Goal: Communication & Community: Answer question/provide support

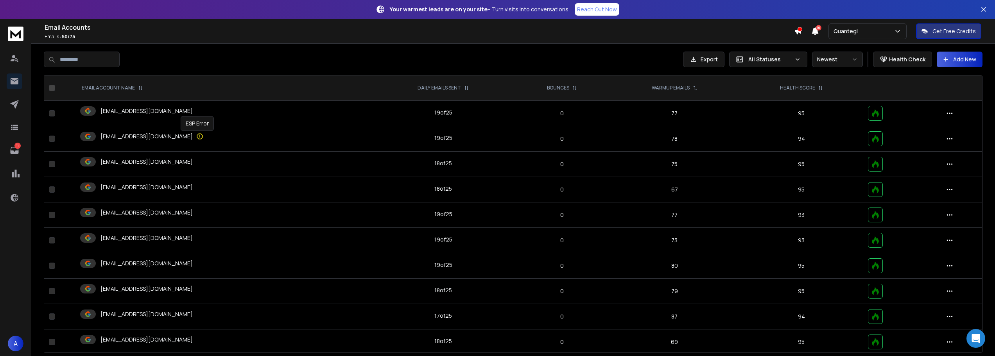
click at [197, 134] on icon at bounding box center [200, 136] width 8 height 8
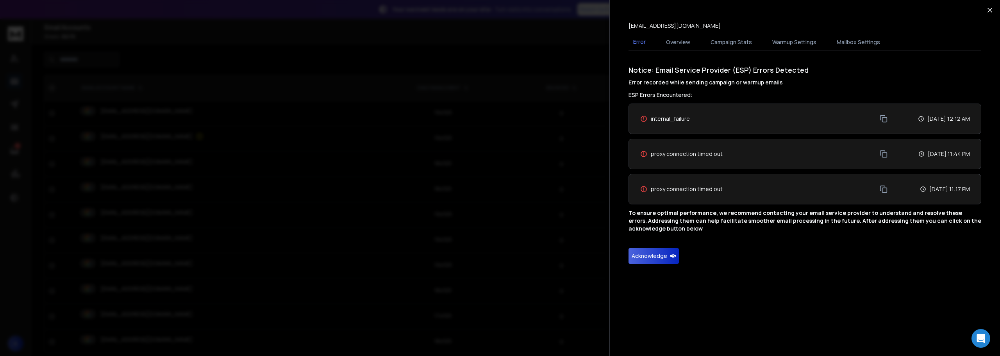
click at [988, 7] on icon "button" at bounding box center [990, 10] width 8 height 8
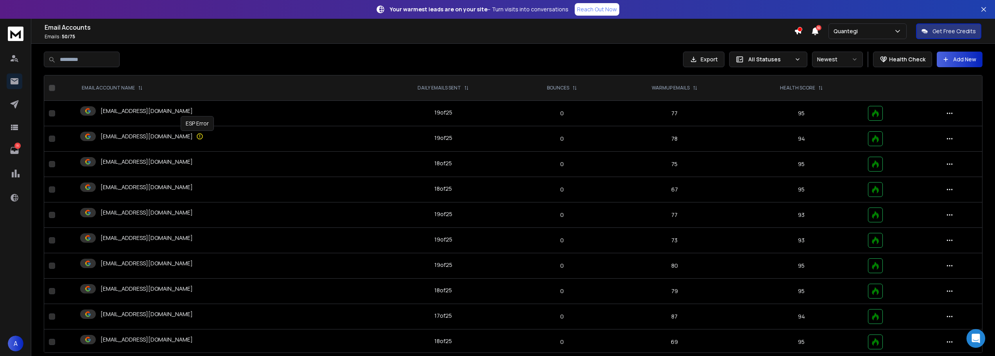
click at [199, 137] on icon at bounding box center [199, 136] width 1 height 2
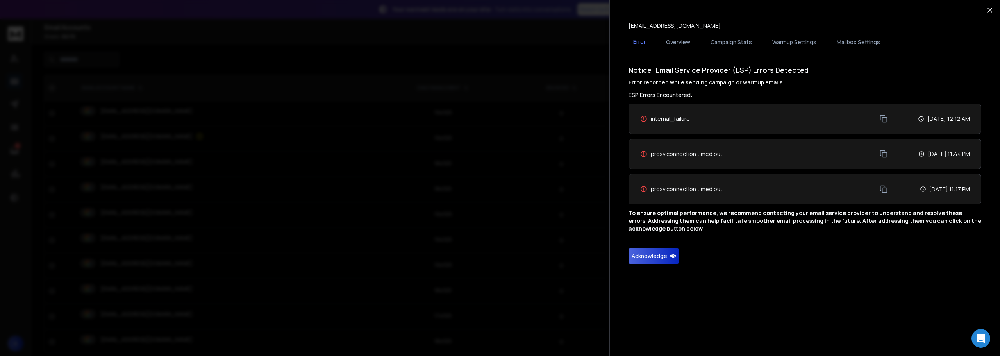
click at [989, 11] on icon "button" at bounding box center [990, 10] width 4 height 4
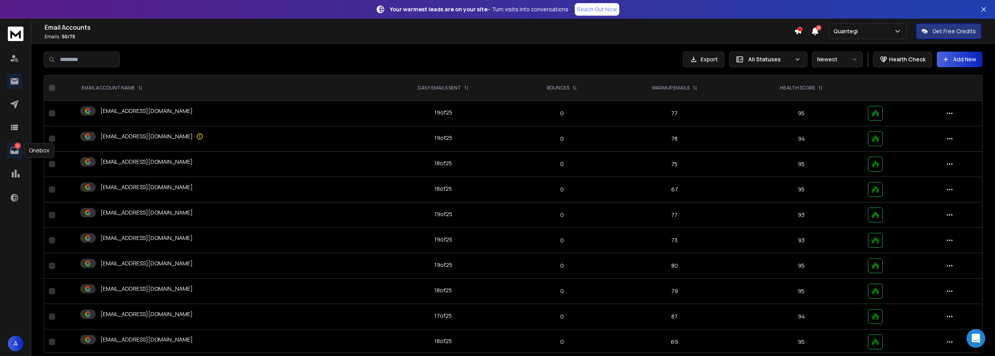
click at [19, 147] on p "11" at bounding box center [17, 146] width 6 height 6
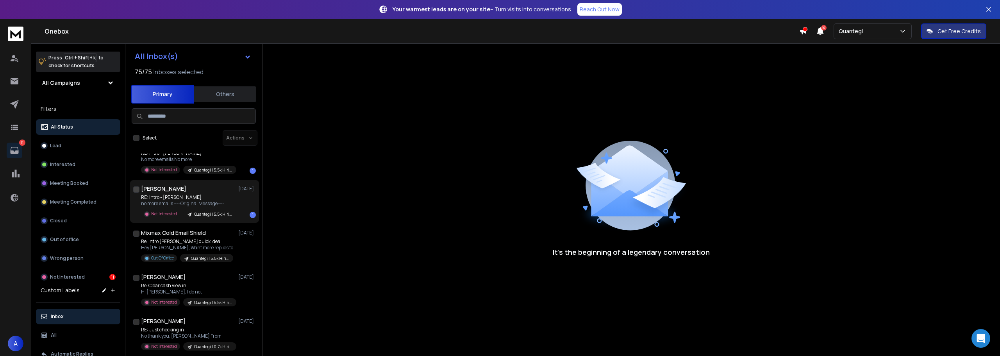
scroll to position [117, 0]
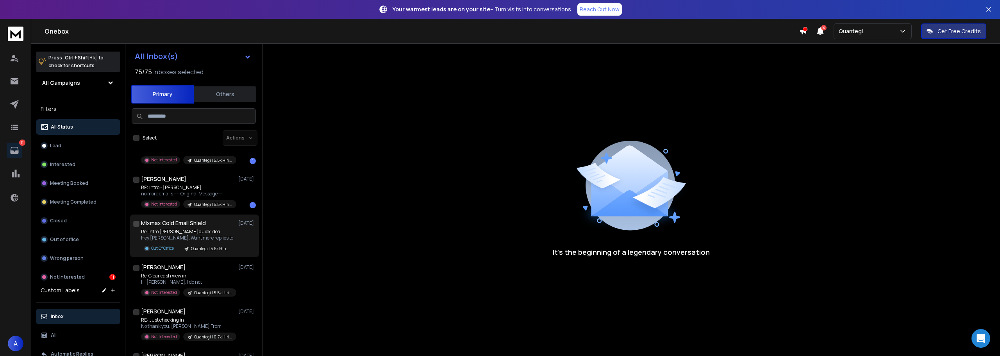
click at [210, 233] on p "Re: Intro [PERSON_NAME] quick idea" at bounding box center [187, 232] width 92 height 6
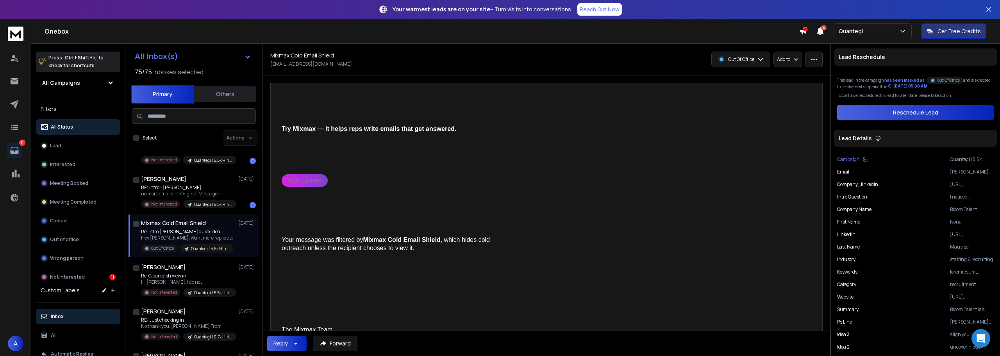
scroll to position [156, 0]
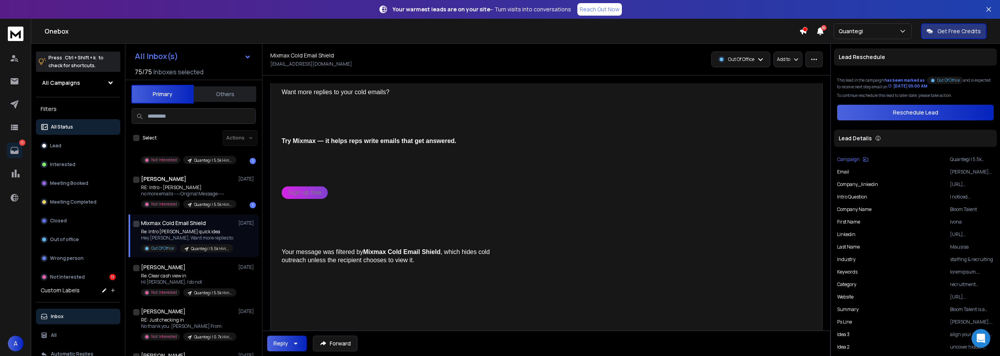
click at [301, 193] on link "Sign up free" at bounding box center [305, 192] width 46 height 13
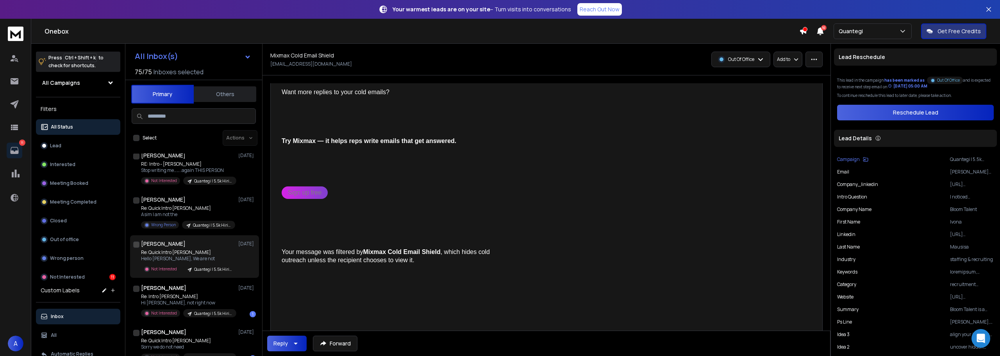
scroll to position [625, 0]
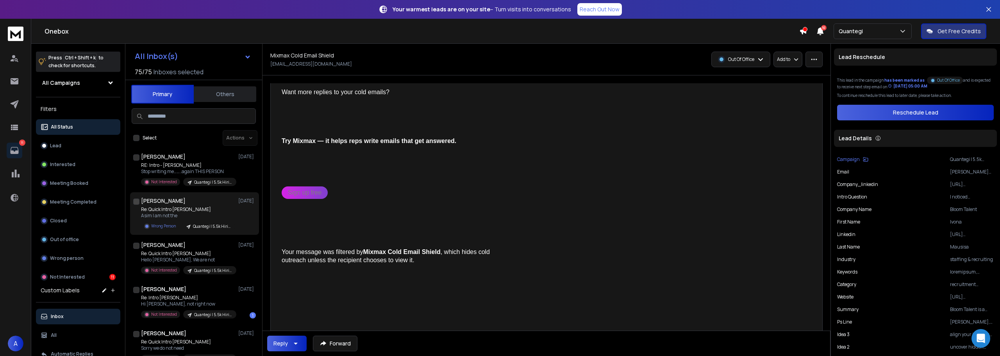
click at [200, 203] on div "[PERSON_NAME] [DATE]" at bounding box center [198, 201] width 115 height 8
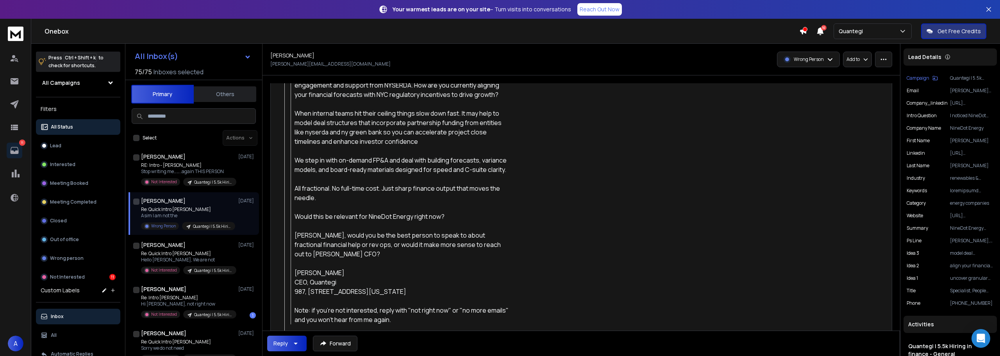
scroll to position [195, 0]
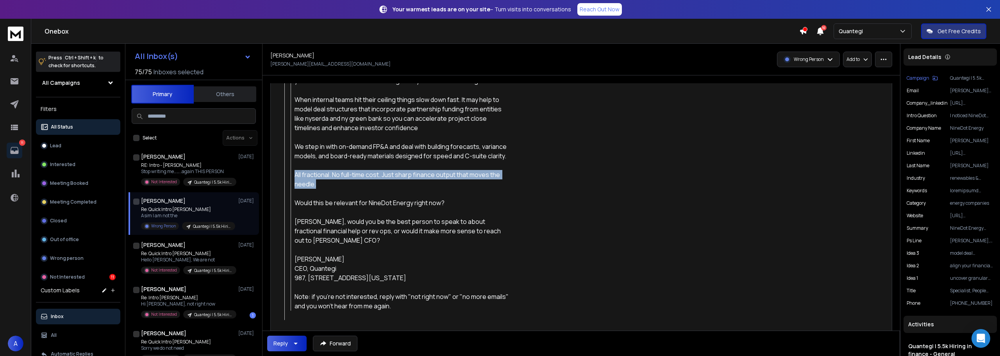
drag, startPoint x: 296, startPoint y: 175, endPoint x: 321, endPoint y: 182, distance: 26.0
click at [321, 182] on div "Hi [PERSON_NAME], I noticed NineDot Energy's strong focus on community engageme…" at bounding box center [402, 183] width 215 height 253
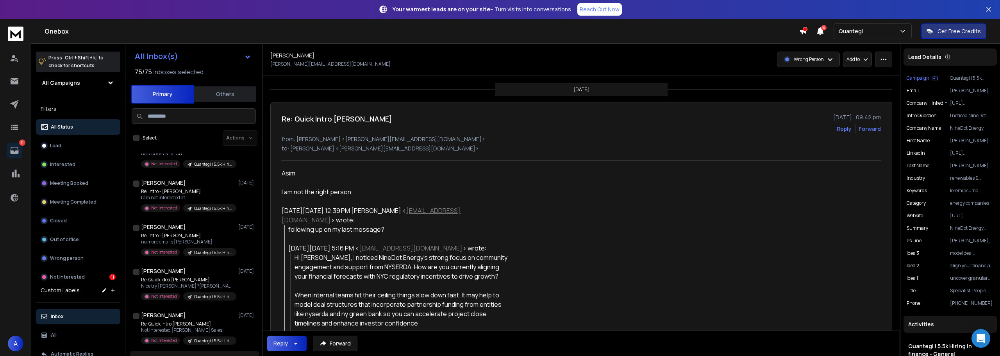
scroll to position [1680, 0]
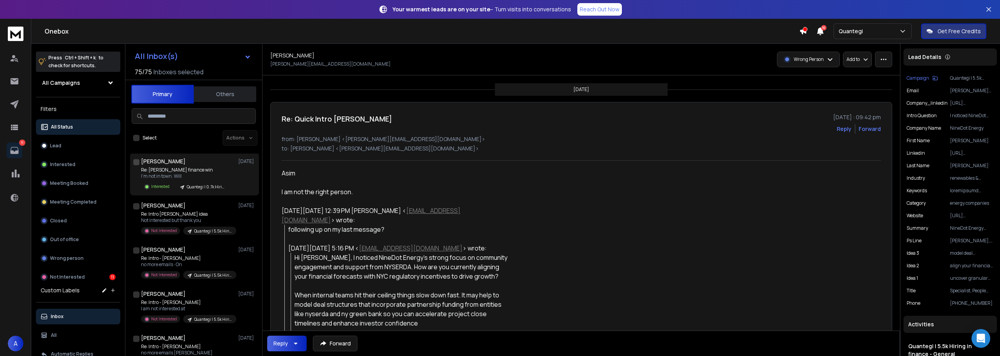
click at [200, 172] on p "Re: [PERSON_NAME] finance win" at bounding box center [185, 170] width 88 height 6
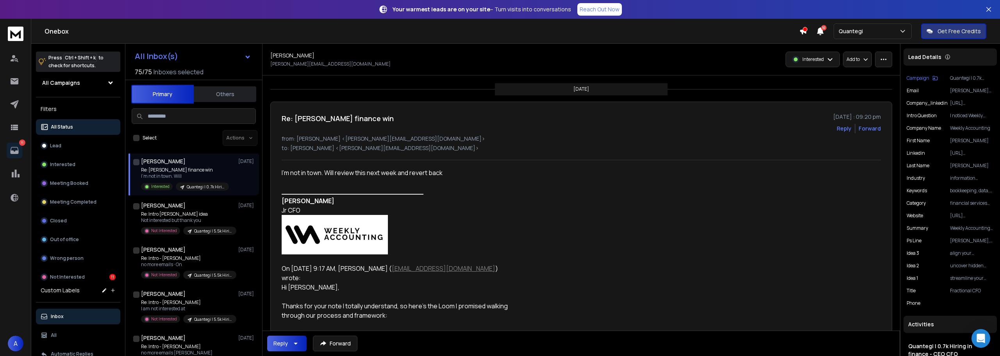
scroll to position [0, 0]
